Goal: Navigation & Orientation: Understand site structure

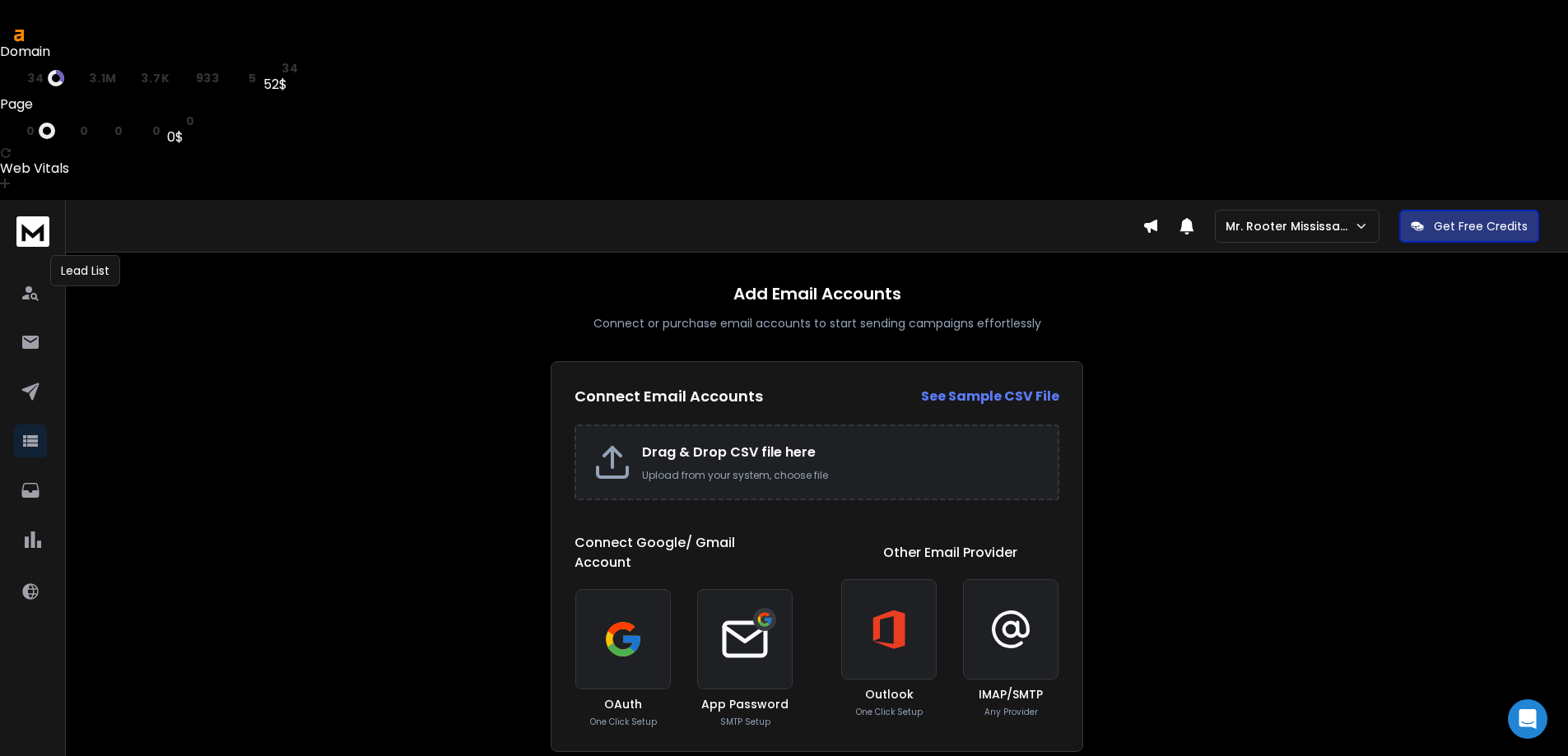
click at [31, 435] on icon at bounding box center [29, 441] width 15 height 12
click at [31, 480] on icon at bounding box center [30, 490] width 20 height 20
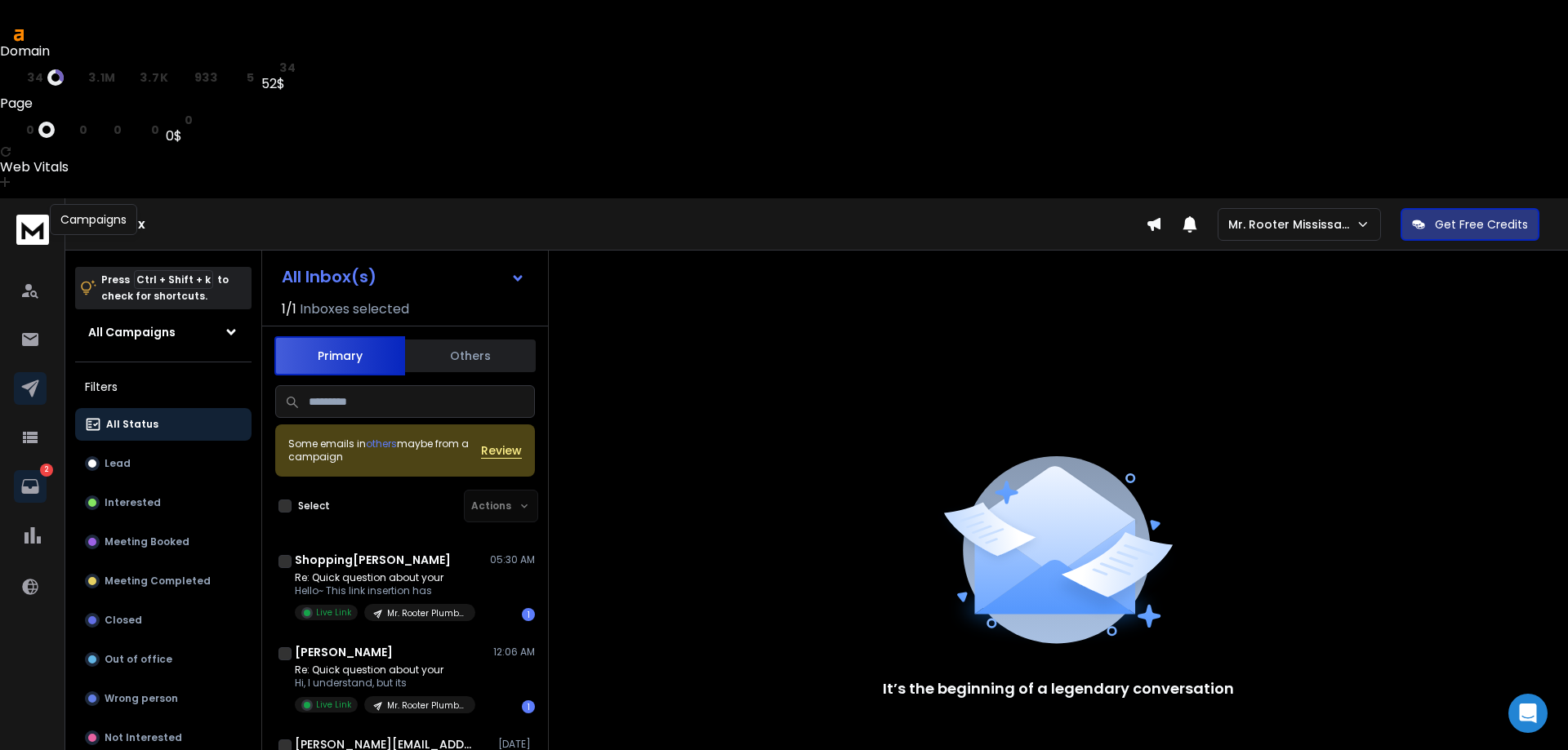
click at [38, 379] on icon at bounding box center [30, 389] width 19 height 19
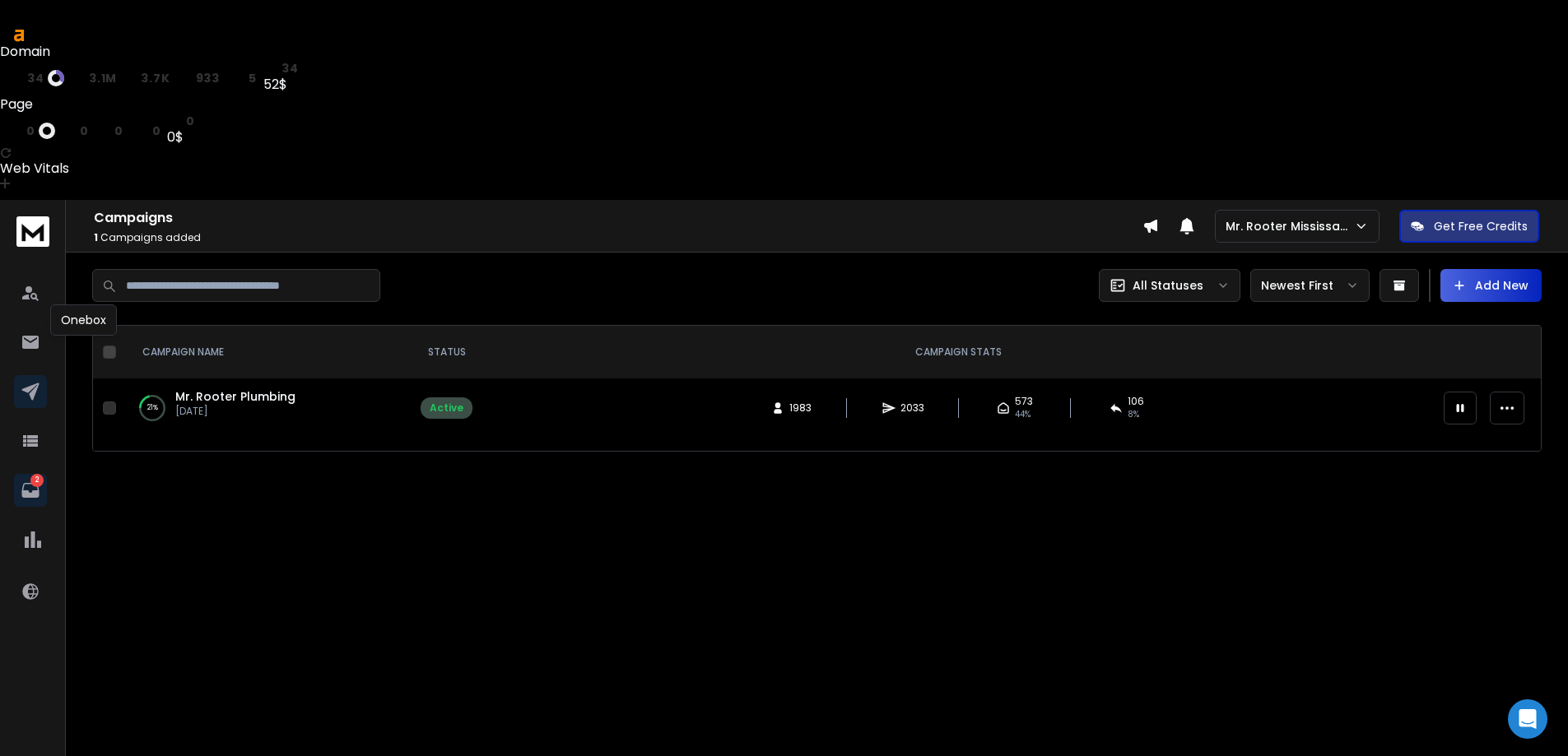
click at [27, 480] on icon at bounding box center [30, 490] width 20 height 20
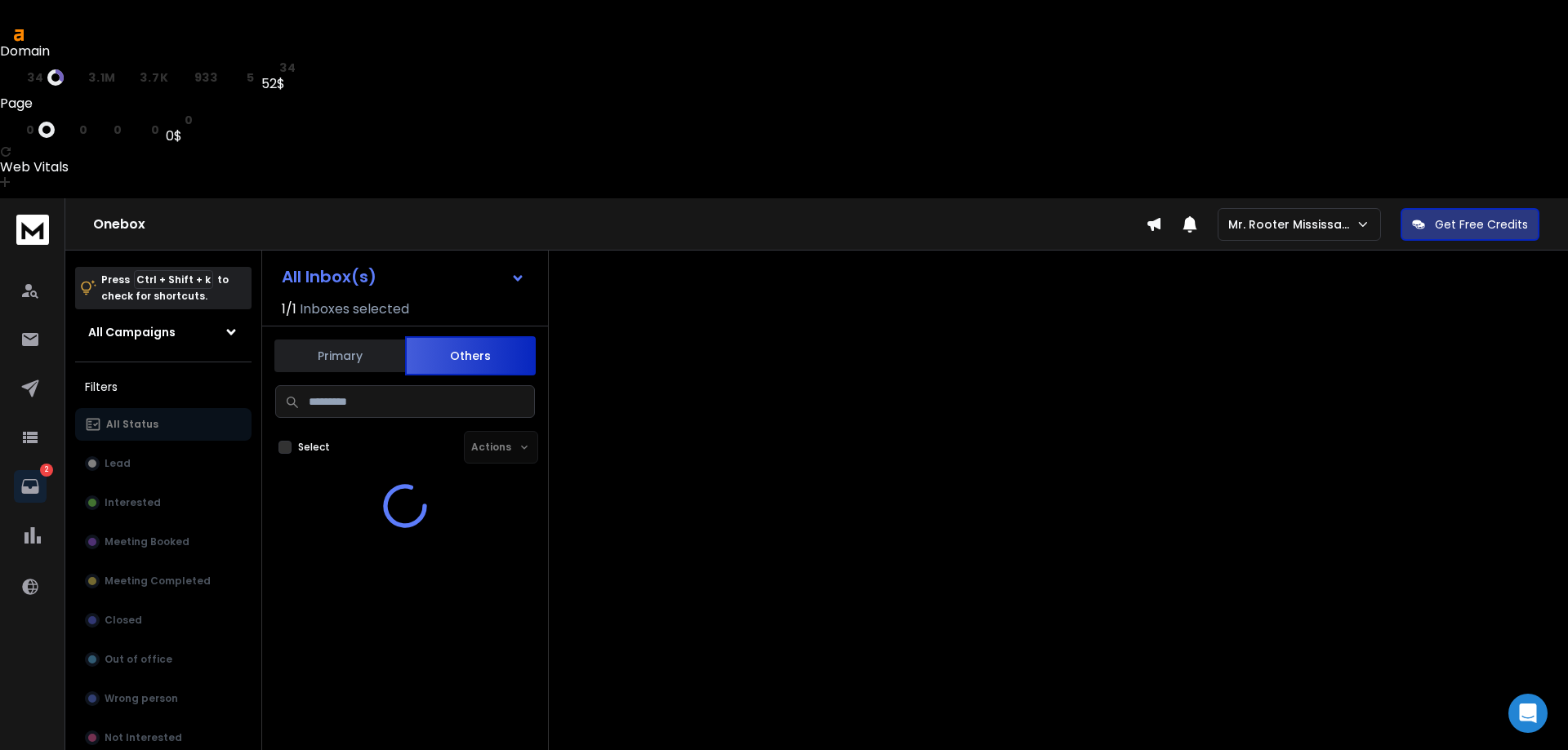
click at [495, 336] on button "Others" at bounding box center [471, 356] width 131 height 39
